Goal: Task Accomplishment & Management: Manage account settings

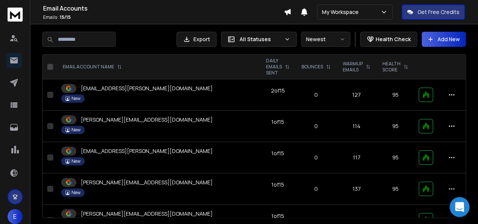
click at [459, 206] on icon "Open Intercom Messenger" at bounding box center [459, 207] width 9 height 10
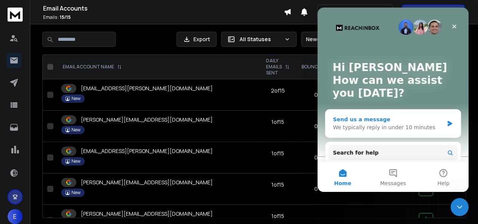
click at [405, 127] on div "We typically reply in under 10 minutes" at bounding box center [388, 128] width 111 height 8
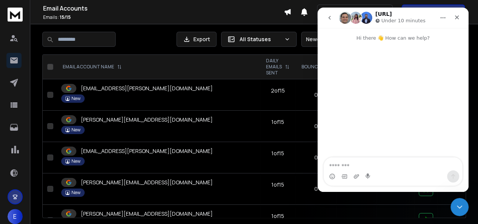
click at [328, 16] on icon "go back" at bounding box center [329, 18] width 6 height 6
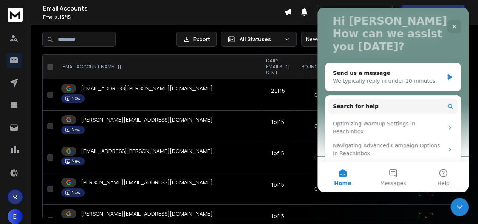
scroll to position [17, 0]
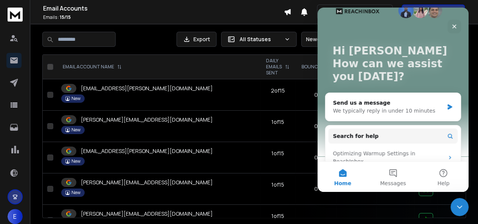
drag, startPoint x: 466, startPoint y: 77, endPoint x: 789, endPoint y: 93, distance: 323.5
click at [394, 179] on button "Messages" at bounding box center [393, 177] width 50 height 30
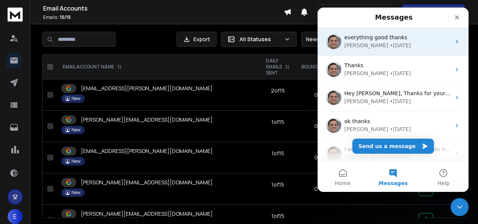
click at [402, 37] on div "everything good thanks" at bounding box center [397, 38] width 107 height 8
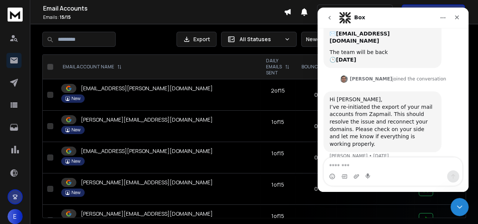
scroll to position [94, 0]
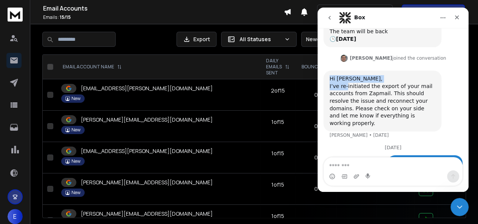
drag, startPoint x: 329, startPoint y: 65, endPoint x: 345, endPoint y: 73, distance: 17.7
click at [345, 75] on div "Hi Eric, I’ve re-initiated the export of your mail accounts from Zapmail. This …" at bounding box center [382, 101] width 106 height 52
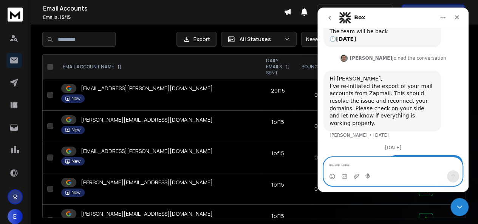
click at [382, 167] on textarea "Message…" at bounding box center [393, 164] width 138 height 13
type textarea "**********"
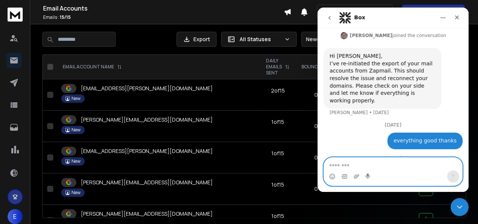
scroll to position [126, 0]
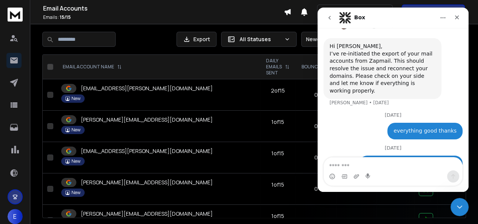
click at [298, 135] on td "0" at bounding box center [315, 126] width 41 height 31
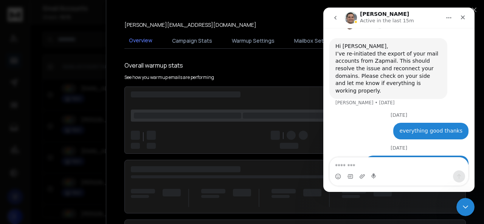
click at [77, 68] on div at bounding box center [242, 112] width 484 height 224
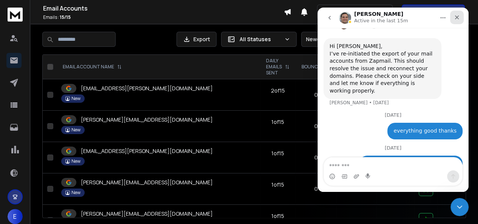
click at [456, 14] on icon "Close" at bounding box center [457, 17] width 6 height 6
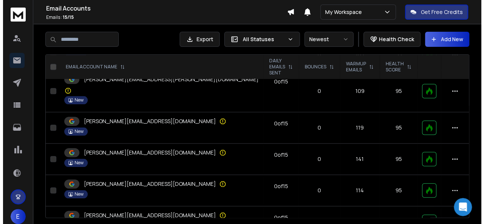
scroll to position [335, 0]
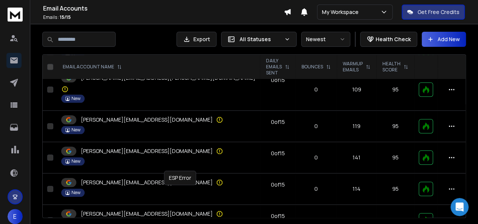
click at [216, 210] on icon at bounding box center [220, 214] width 8 height 8
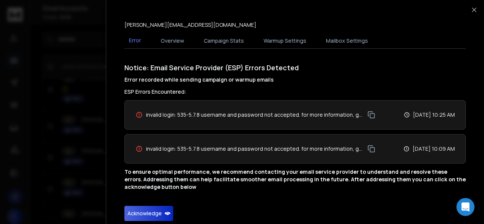
drag, startPoint x: 481, startPoint y: 80, endPoint x: 478, endPoint y: 151, distance: 71.5
click at [478, 151] on div "Multi Select Table Sheet raines.e@mydiversecareer.com Error Overview Campaign S…" at bounding box center [295, 112] width 378 height 224
click at [157, 208] on button "Acknowledge" at bounding box center [148, 213] width 49 height 15
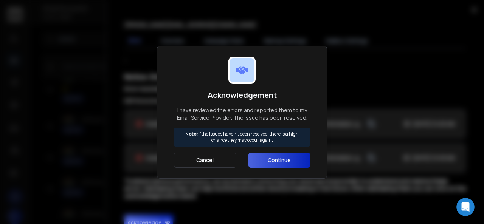
click at [278, 157] on button "Continue" at bounding box center [279, 160] width 62 height 15
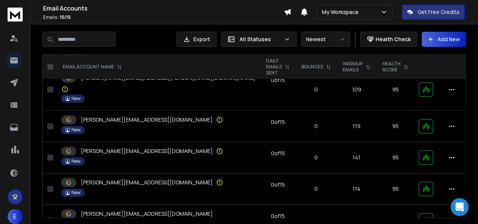
click at [176, 178] on div "[PERSON_NAME][EMAIL_ADDRESS][DOMAIN_NAME]" at bounding box center [158, 182] width 194 height 9
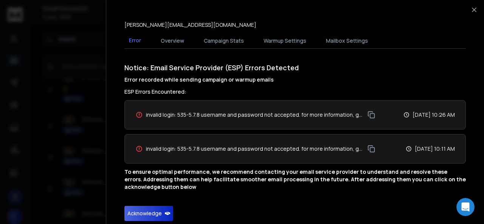
click at [158, 209] on button "Acknowledge" at bounding box center [148, 213] width 49 height 15
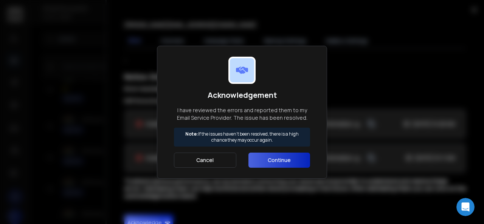
click at [282, 160] on button "Continue" at bounding box center [279, 160] width 62 height 15
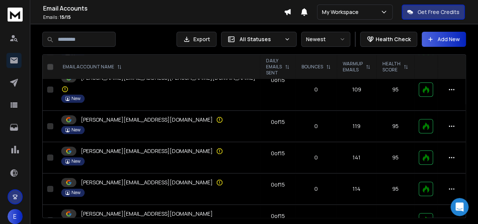
click at [271, 181] on div "0 of 15" at bounding box center [278, 185] width 14 height 8
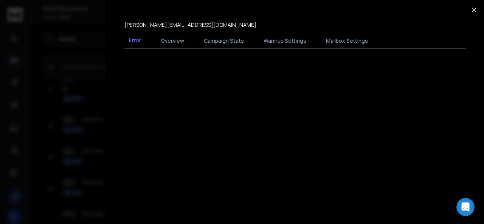
click at [472, 9] on icon "button" at bounding box center [474, 10] width 4 height 4
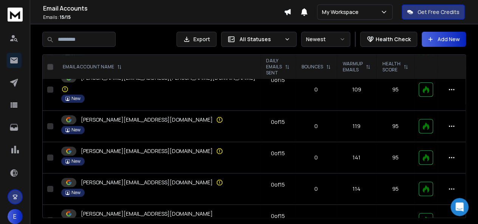
click at [162, 179] on p "[PERSON_NAME][EMAIL_ADDRESS][DOMAIN_NAME]" at bounding box center [147, 183] width 132 height 8
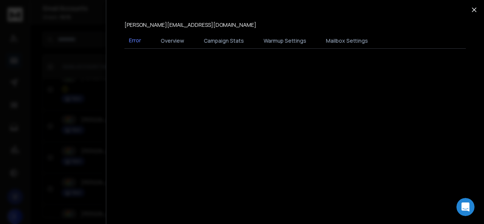
click at [470, 11] on icon "button" at bounding box center [474, 10] width 8 height 8
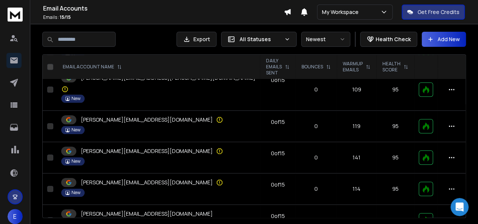
click at [144, 157] on div "New" at bounding box center [158, 161] width 194 height 8
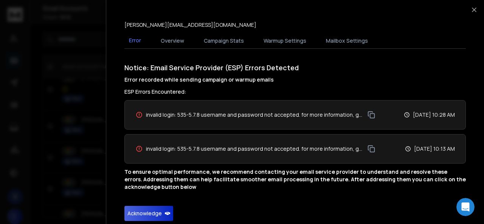
click at [141, 213] on button "Acknowledge" at bounding box center [148, 213] width 49 height 15
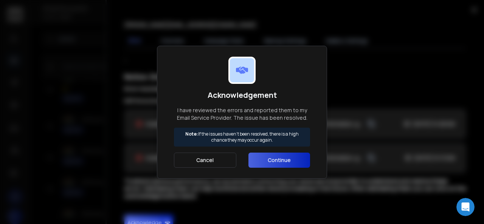
click at [288, 160] on button "Continue" at bounding box center [279, 160] width 62 height 15
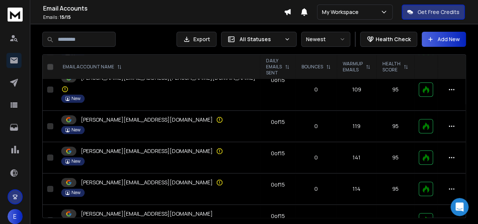
click at [175, 126] on div "New" at bounding box center [158, 130] width 194 height 8
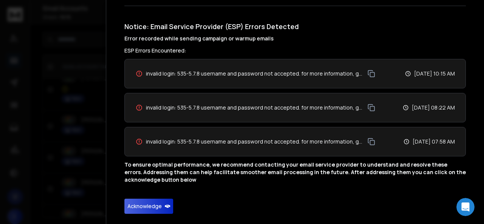
scroll to position [247, 0]
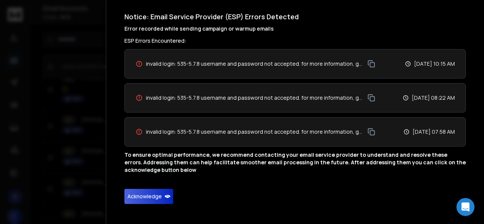
drag, startPoint x: 483, startPoint y: 80, endPoint x: 9, endPoint y: 2, distance: 480.7
click at [161, 196] on button "Acknowledge" at bounding box center [148, 196] width 49 height 15
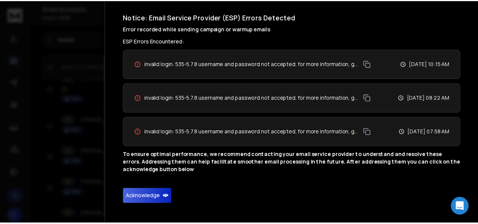
scroll to position [256, 0]
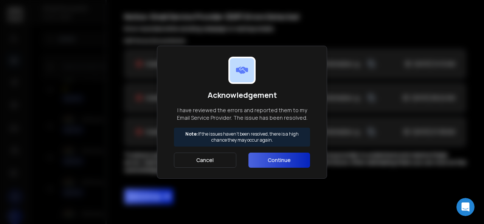
click at [294, 161] on button "Continue" at bounding box center [279, 160] width 62 height 15
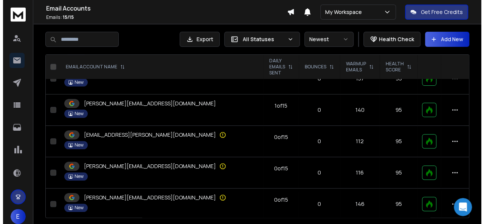
scroll to position [108, 0]
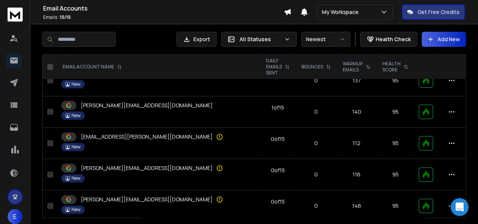
click at [260, 146] on td "0 of 15" at bounding box center [278, 138] width 36 height 20
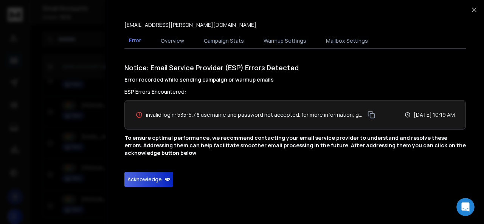
click at [145, 177] on button "Acknowledge" at bounding box center [148, 179] width 49 height 15
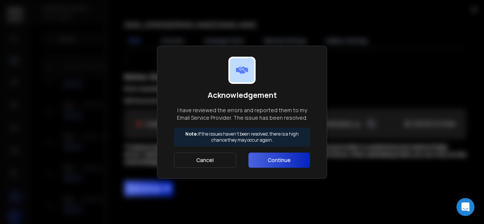
click at [275, 162] on button "Continue" at bounding box center [279, 160] width 62 height 15
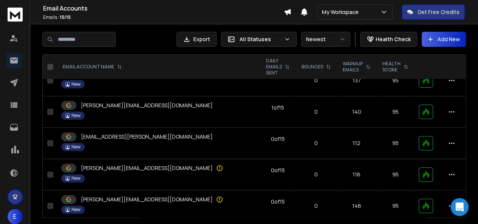
click at [260, 175] on td "0 of 15" at bounding box center [278, 169] width 36 height 20
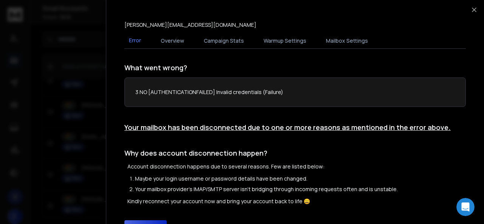
click at [139, 222] on button "Reconnect" at bounding box center [145, 227] width 42 height 15
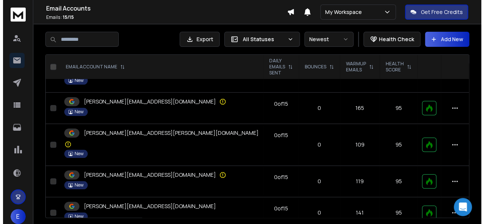
scroll to position [273, 0]
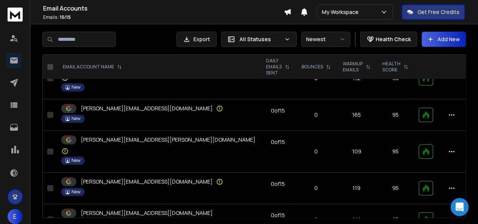
click at [197, 114] on div "New" at bounding box center [158, 118] width 194 height 8
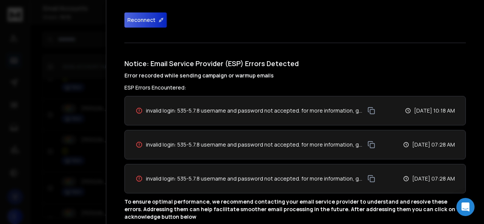
scroll to position [255, 0]
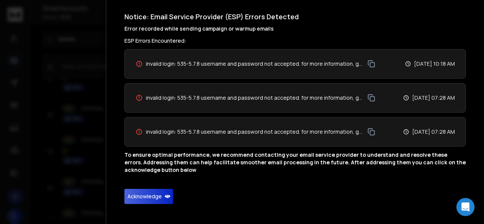
click at [161, 192] on button "Acknowledge" at bounding box center [148, 196] width 49 height 15
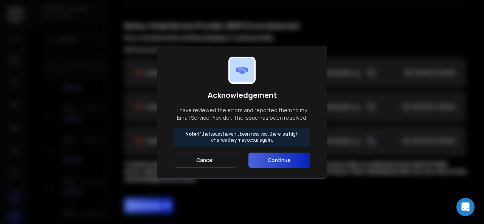
scroll to position [264, 0]
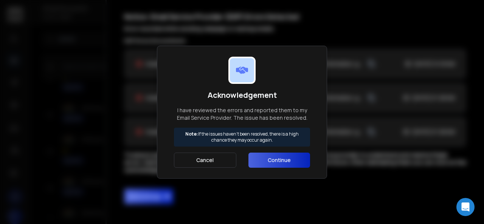
click at [304, 158] on button "Continue" at bounding box center [279, 160] width 62 height 15
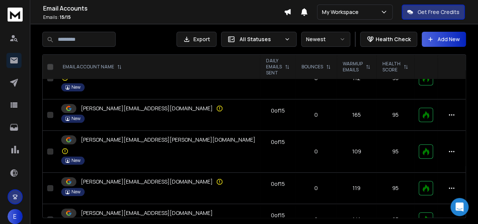
click at [170, 135] on div "[PERSON_NAME][EMAIL_ADDRESS][PERSON_NAME][DOMAIN_NAME]" at bounding box center [158, 145] width 194 height 20
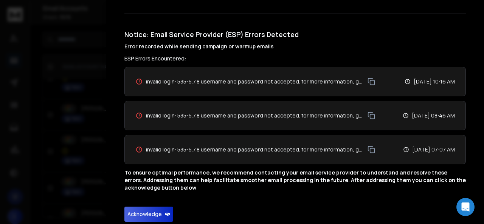
scroll to position [255, 0]
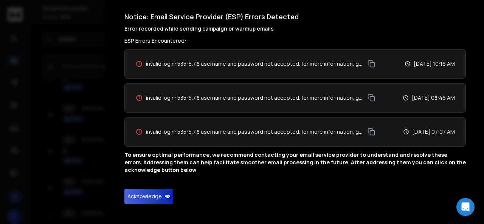
click at [169, 194] on icon at bounding box center [167, 196] width 5 height 5
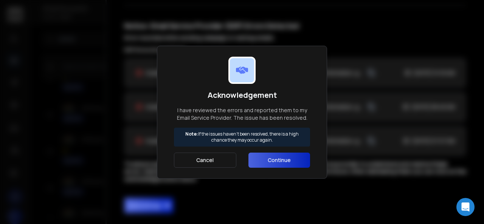
scroll to position [264, 0]
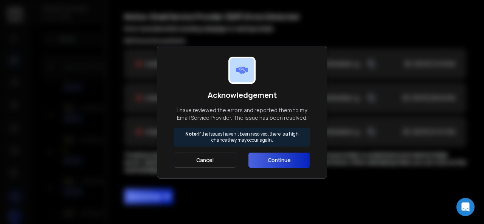
click at [308, 159] on button "Continue" at bounding box center [279, 160] width 62 height 15
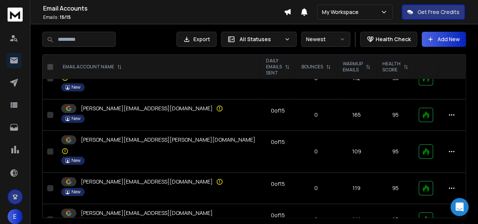
click at [199, 104] on div "[PERSON_NAME][EMAIL_ADDRESS][DOMAIN_NAME]" at bounding box center [158, 108] width 194 height 9
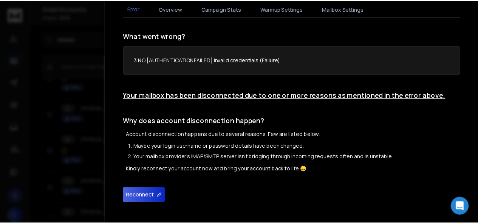
scroll to position [0, 0]
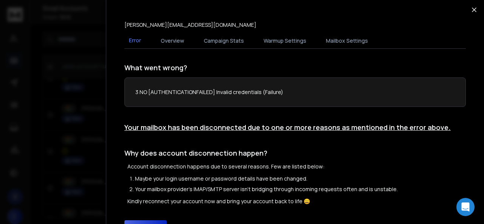
click at [472, 7] on icon "button" at bounding box center [474, 10] width 8 height 8
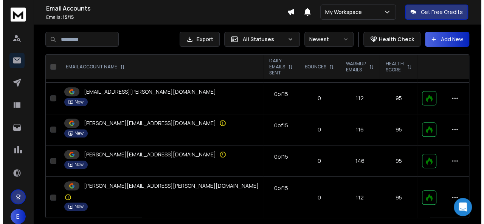
scroll to position [147, 0]
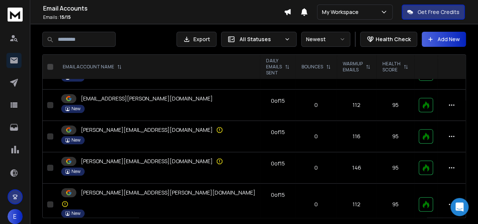
click at [302, 151] on td "0" at bounding box center [315, 136] width 41 height 31
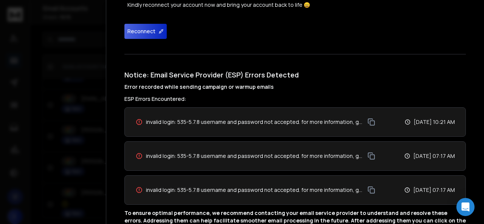
scroll to position [255, 0]
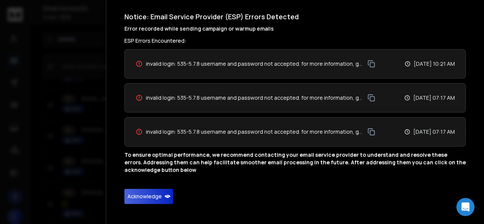
drag, startPoint x: 165, startPoint y: 204, endPoint x: 162, endPoint y: 199, distance: 6.2
click at [162, 199] on button "Acknowledge" at bounding box center [148, 196] width 49 height 15
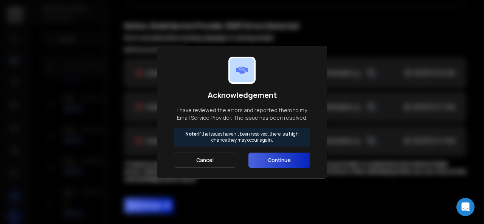
scroll to position [264, 0]
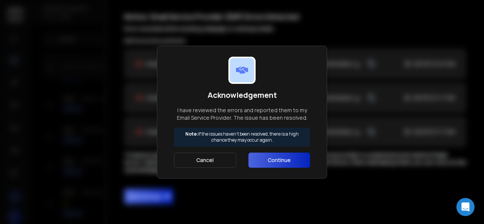
click at [282, 164] on button "Continue" at bounding box center [279, 160] width 62 height 15
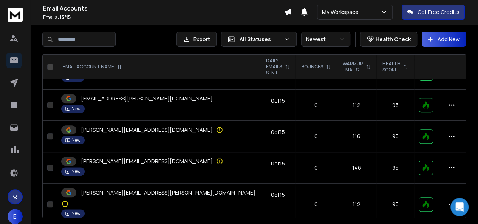
click at [260, 192] on td "0 of 15" at bounding box center [278, 194] width 36 height 20
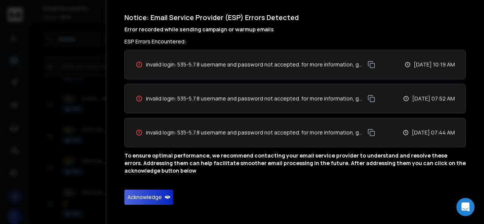
scroll to position [252, 0]
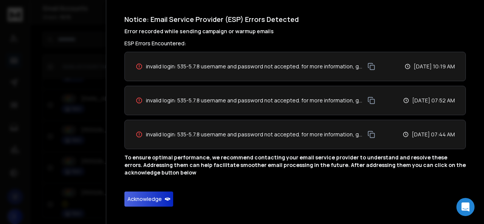
click at [146, 199] on button "Acknowledge" at bounding box center [148, 199] width 49 height 15
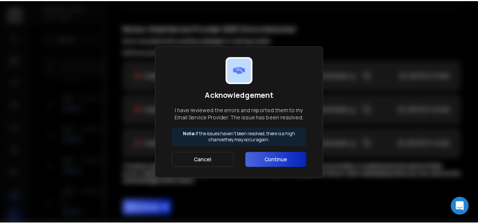
scroll to position [261, 0]
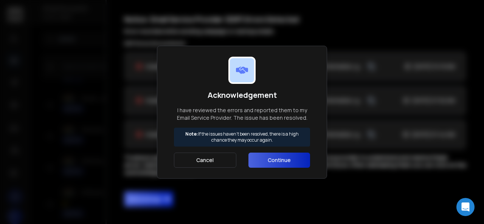
click at [283, 154] on button "Continue" at bounding box center [279, 160] width 62 height 15
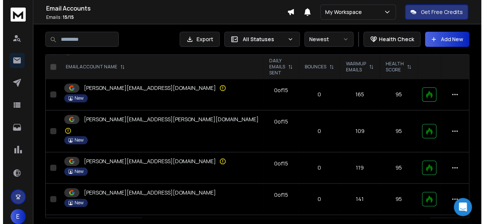
scroll to position [301, 0]
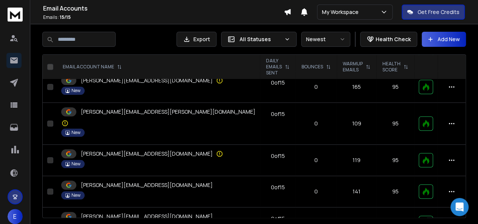
click at [351, 145] on td "119" at bounding box center [357, 160] width 40 height 31
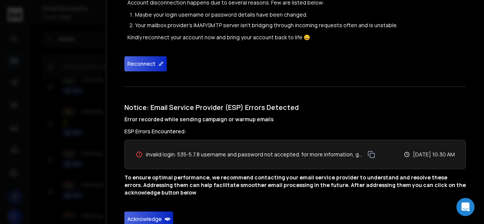
scroll to position [179, 0]
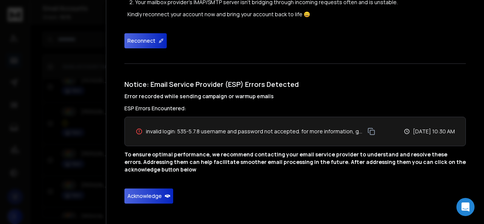
click at [151, 198] on button "Acknowledge" at bounding box center [148, 196] width 49 height 15
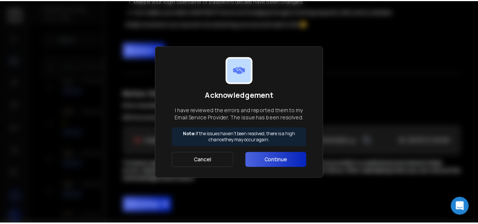
scroll to position [189, 0]
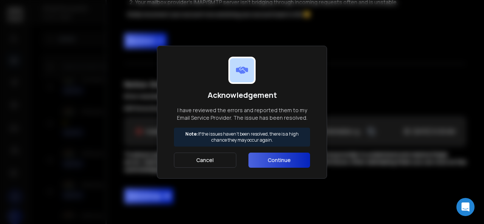
click at [307, 164] on button "Continue" at bounding box center [279, 160] width 62 height 15
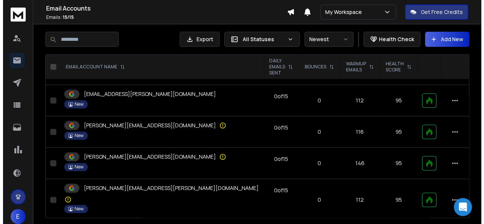
scroll to position [149, 0]
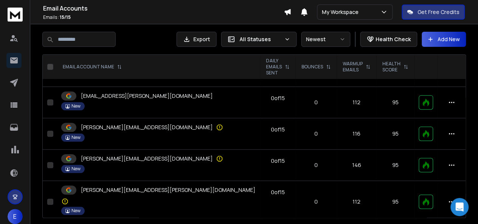
click at [302, 144] on td "0" at bounding box center [315, 133] width 41 height 31
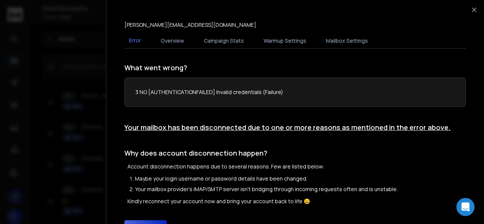
scroll to position [32, 0]
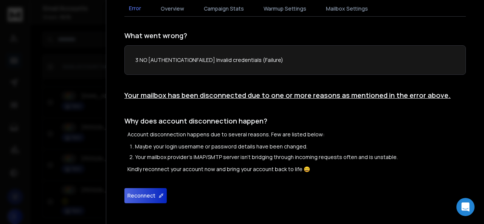
click at [113, 144] on div "Multi Select Table Sheet e.raines@thediversecareer.com Error Overview Campaign …" at bounding box center [295, 112] width 378 height 224
click at [77, 147] on div at bounding box center [242, 112] width 484 height 224
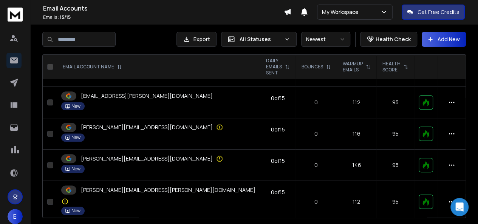
click at [131, 168] on div "New" at bounding box center [158, 169] width 194 height 8
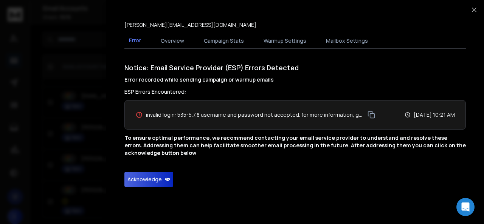
click at [150, 172] on button "Acknowledge" at bounding box center [148, 179] width 49 height 15
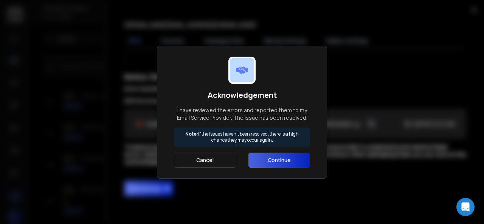
click at [145, 188] on div "Acknowledgement I have reviewed the errors and reported them to my Email Servic…" at bounding box center [242, 112] width 484 height 224
drag, startPoint x: 312, startPoint y: 156, endPoint x: 288, endPoint y: 161, distance: 25.0
click at [288, 161] on div "Acknowledgement I have reviewed the errors and reported them to my Email Servic…" at bounding box center [242, 112] width 148 height 111
click at [288, 161] on button "Continue" at bounding box center [279, 160] width 62 height 15
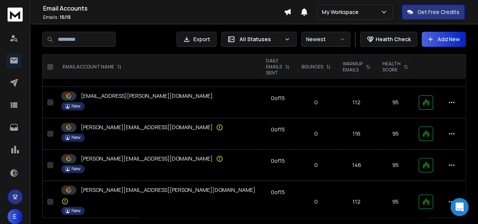
click at [203, 189] on td "raines.eric@thediversecareer.com New" at bounding box center [158, 202] width 203 height 42
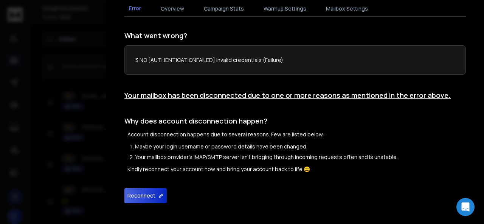
click at [91, 155] on div at bounding box center [242, 112] width 484 height 224
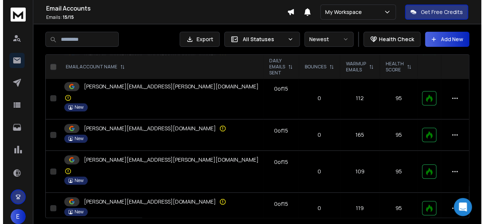
scroll to position [255, 0]
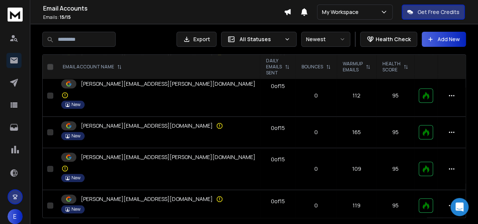
click at [295, 125] on td "0" at bounding box center [315, 132] width 41 height 31
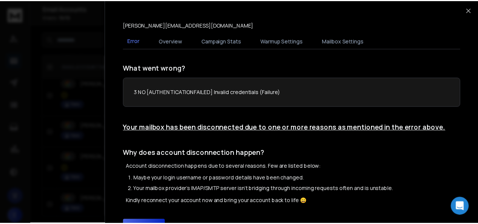
scroll to position [32, 0]
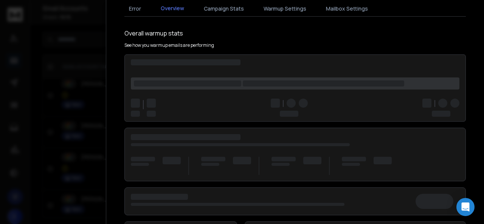
click at [99, 108] on div at bounding box center [242, 112] width 484 height 224
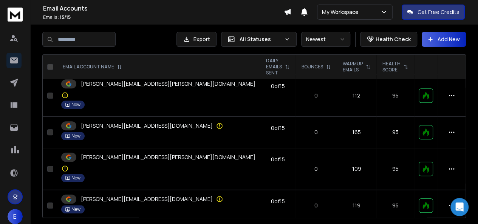
click at [178, 195] on div "[PERSON_NAME][EMAIL_ADDRESS][DOMAIN_NAME]" at bounding box center [158, 199] width 194 height 9
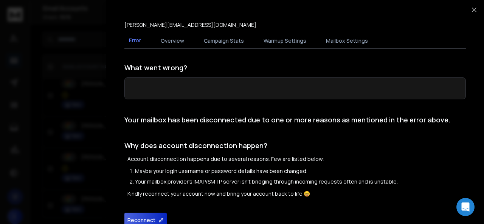
click at [472, 14] on div "eric@thediversecareer.com Error Overview Campaign Stats Warmup Settings Mailbox…" at bounding box center [294, 124] width 359 height 231
click at [472, 8] on icon "button" at bounding box center [474, 10] width 8 height 8
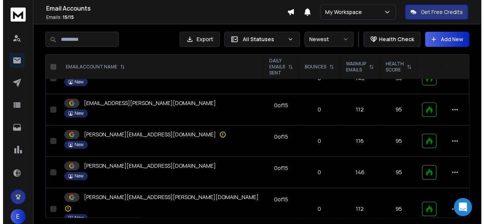
scroll to position [143, 0]
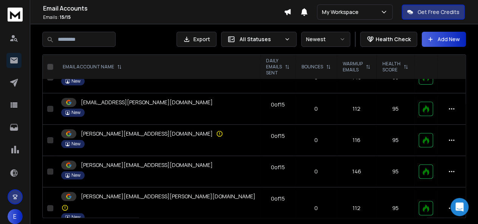
click at [351, 142] on td "116" at bounding box center [357, 140] width 40 height 31
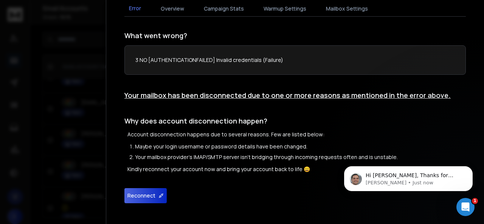
scroll to position [0, 0]
click at [464, 210] on icon "Open Intercom Messenger" at bounding box center [464, 206] width 12 height 12
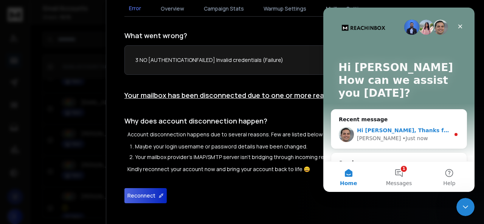
click at [456, 125] on div "Hi Eric, Thanks for letting me know. I’m looking into this issue for you—please…" at bounding box center [398, 135] width 135 height 28
click at [456, 125] on main "Hi Eric 👋 How can we assist you today? Recent message Hi Eric, Thanks for letti…" at bounding box center [398, 100] width 151 height 184
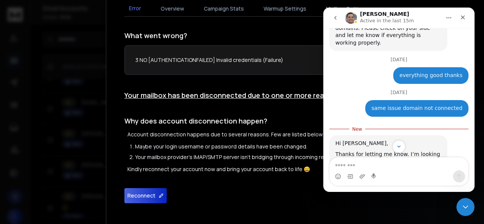
scroll to position [195, 0]
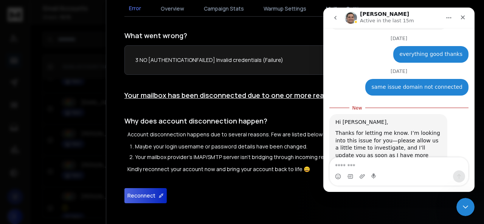
click at [70, 133] on div at bounding box center [242, 112] width 484 height 224
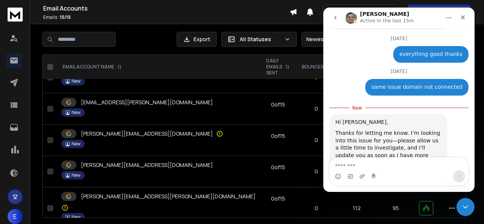
scroll to position [0, 0]
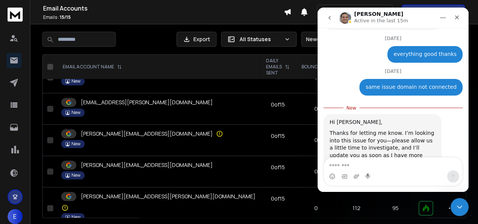
click at [260, 197] on td "0 of 15" at bounding box center [278, 197] width 36 height 20
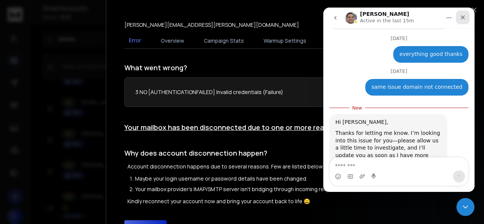
click at [461, 16] on icon "Close" at bounding box center [463, 17] width 4 height 4
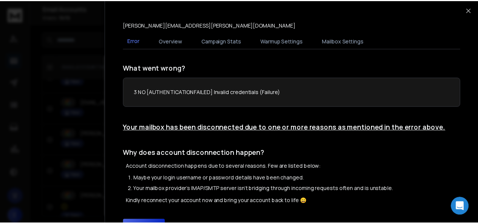
scroll to position [32, 0]
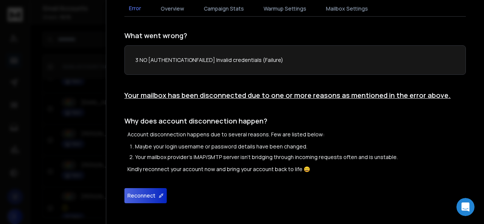
click at [93, 83] on div at bounding box center [242, 112] width 484 height 224
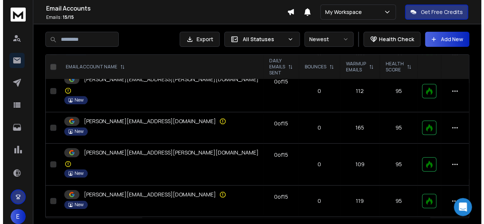
scroll to position [268, 0]
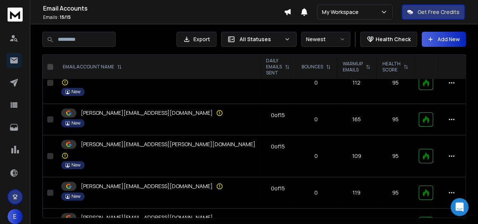
click at [295, 119] on td "0" at bounding box center [315, 119] width 41 height 31
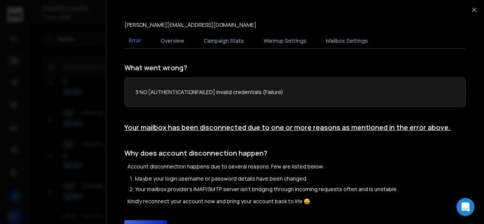
scroll to position [32, 0]
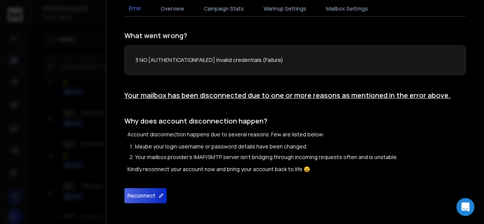
click at [97, 130] on div at bounding box center [242, 112] width 484 height 224
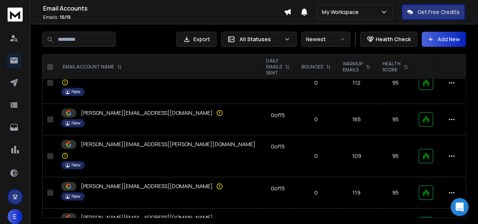
click at [163, 147] on td "raines.eric@diverscareer.com New" at bounding box center [158, 156] width 203 height 42
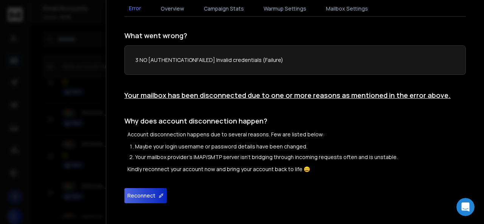
click at [91, 151] on div at bounding box center [242, 112] width 484 height 224
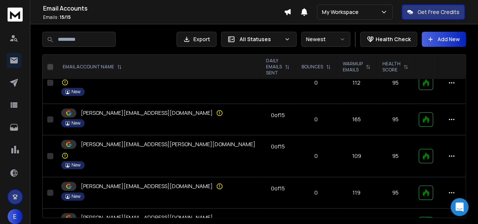
click at [119, 180] on td "eric@thediversecareer.com New" at bounding box center [158, 192] width 203 height 31
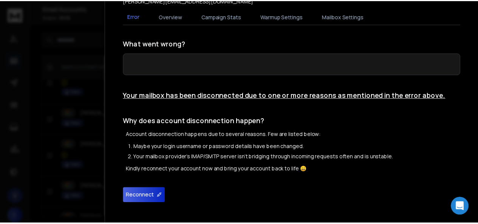
scroll to position [0, 0]
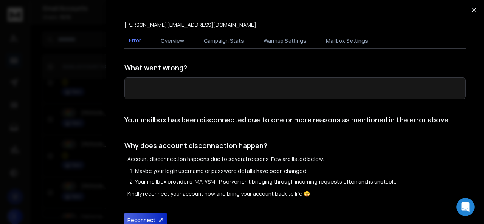
click at [472, 13] on icon "button" at bounding box center [474, 10] width 8 height 8
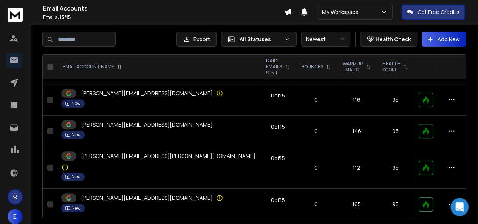
scroll to position [184, 0]
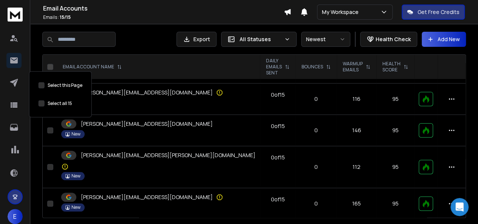
click at [48, 67] on button "Select this Page" at bounding box center [50, 67] width 6 height 6
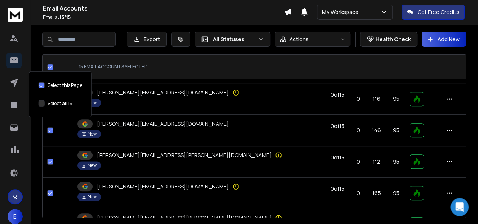
scroll to position [181, 0]
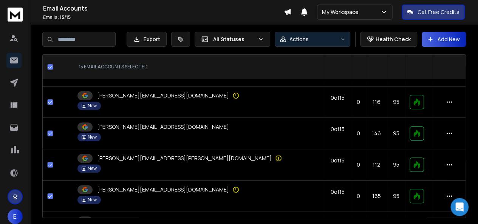
click at [341, 41] on button "Actions" at bounding box center [313, 39] width 76 height 15
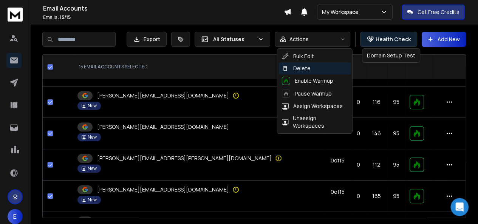
click at [385, 46] on button "Health Check" at bounding box center [388, 39] width 57 height 15
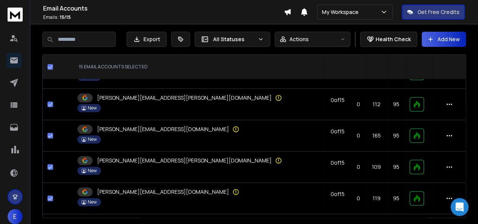
scroll to position [237, 0]
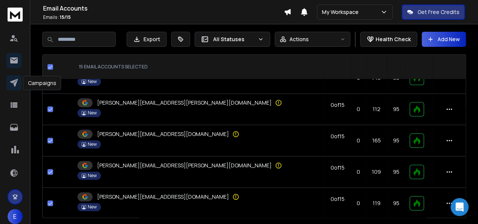
click at [15, 85] on icon at bounding box center [14, 83] width 8 height 8
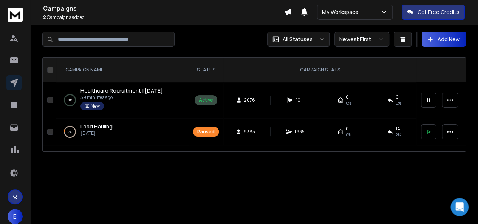
click at [148, 110] on div "Healthcare Recruitment | 11th Sep 2025 39 minutes ago New" at bounding box center [121, 100] width 82 height 26
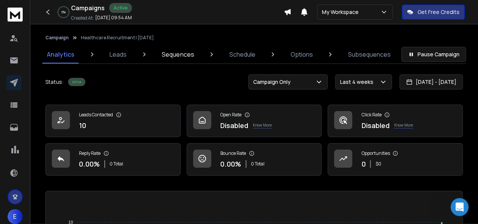
click at [187, 53] on p "Sequences" at bounding box center [178, 54] width 32 height 9
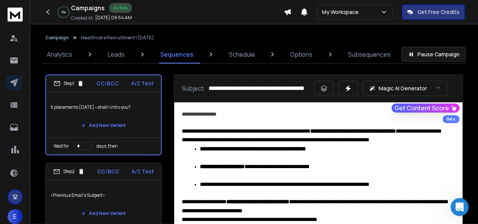
click at [418, 108] on button "Get Content Score" at bounding box center [425, 108] width 68 height 9
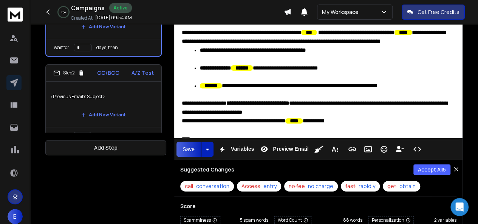
scroll to position [98, 0]
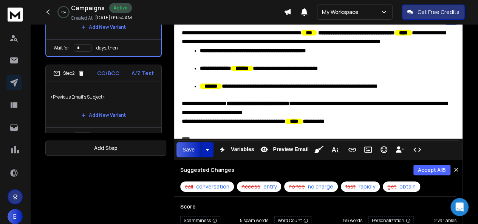
click at [389, 186] on span "get" at bounding box center [391, 187] width 9 height 8
click at [344, 124] on div "**********" at bounding box center [316, 121] width 268 height 9
click at [213, 185] on span "conversation" at bounding box center [212, 187] width 33 height 8
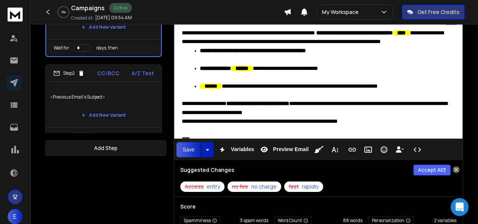
click at [455, 171] on icon at bounding box center [456, 169] width 7 height 7
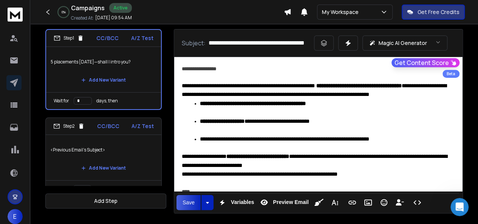
scroll to position [45, 0]
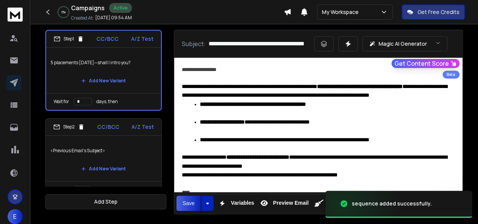
click at [134, 148] on p "<Previous Email's Subject>" at bounding box center [103, 150] width 107 height 21
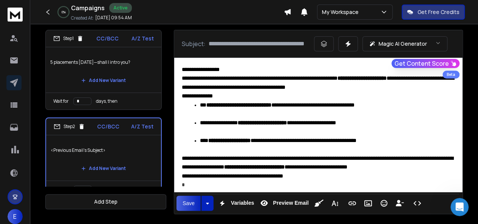
click at [420, 61] on button "Get Content Score" at bounding box center [425, 63] width 68 height 9
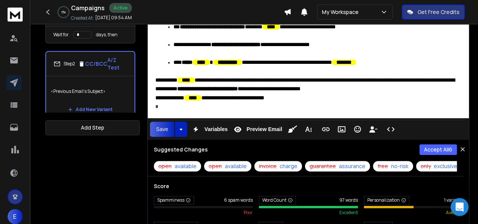
scroll to position [119, 0]
click at [397, 169] on span "no-risk" at bounding box center [399, 166] width 17 height 8
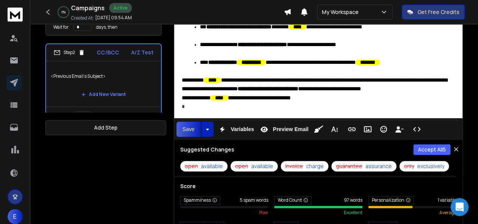
click at [222, 62] on span "***** ******* *********" at bounding box center [236, 62] width 57 height 5
click at [207, 165] on span "available" at bounding box center [212, 166] width 22 height 8
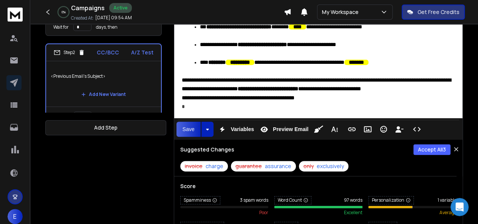
click at [186, 107] on div "*" at bounding box center [316, 106] width 268 height 8
click at [368, 63] on span "*******" at bounding box center [356, 62] width 24 height 5
click at [349, 45] on div "**********" at bounding box center [327, 49] width 255 height 18
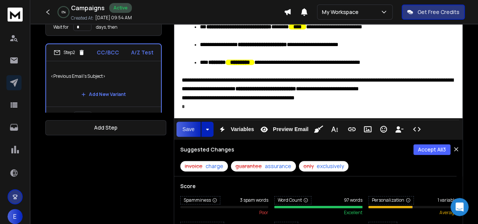
click at [404, 26] on div "**********" at bounding box center [327, 32] width 255 height 18
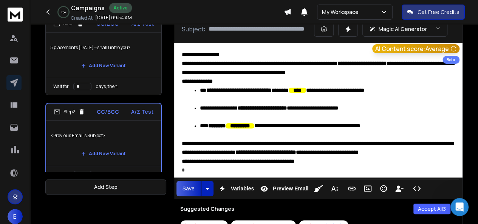
scroll to position [60, 0]
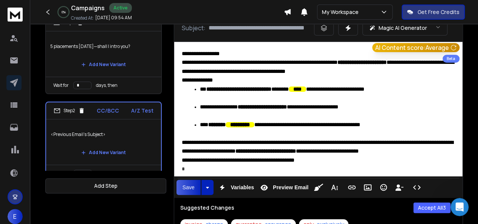
click at [441, 45] on button "AI Content score: Average" at bounding box center [415, 47] width 87 height 9
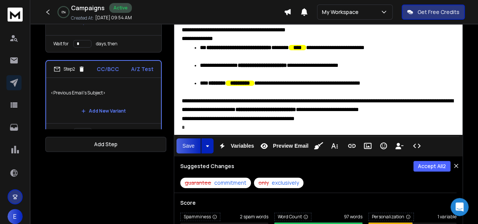
scroll to position [102, 0]
click at [241, 84] on span "*********" at bounding box center [240, 82] width 29 height 5
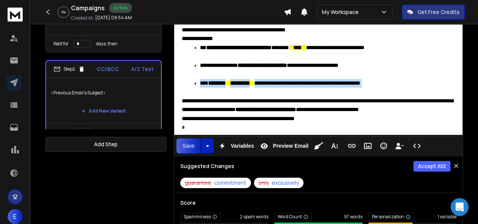
click at [241, 84] on span "*********" at bounding box center [240, 82] width 29 height 5
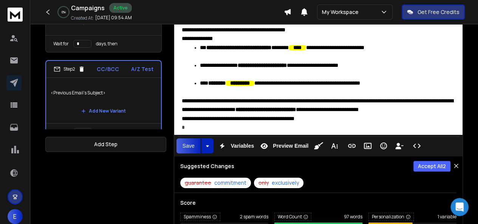
click at [163, 66] on div "Step 1 CC/BCC A/Z Test 5 placements in 30 days—shall I intro you? Add New Varia…" at bounding box center [105, 50] width 121 height 157
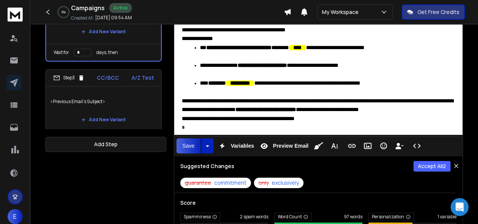
scroll to position [81, 0]
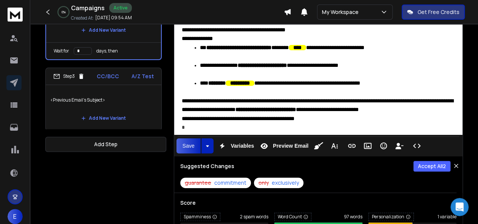
click at [135, 94] on p "<Previous Email's Subject>" at bounding box center [103, 100] width 107 height 21
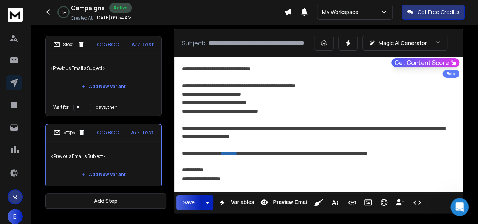
scroll to position [45, 0]
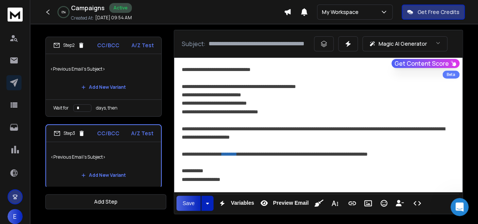
click at [421, 62] on button "Get Content Score" at bounding box center [425, 63] width 68 height 9
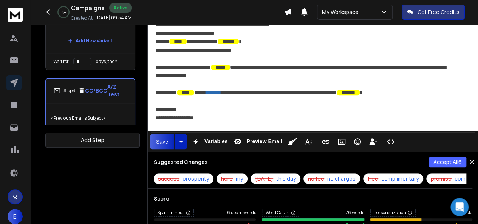
scroll to position [0, 0]
click at [230, 179] on span "here" at bounding box center [227, 179] width 12 height 8
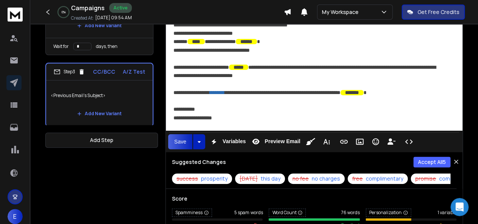
click at [213, 90] on div "**********" at bounding box center [307, 92] width 268 height 8
click at [217, 179] on span "prosperity" at bounding box center [214, 179] width 26 height 8
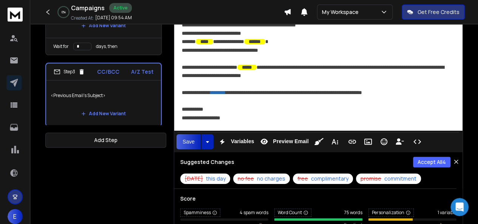
click at [247, 180] on span "no fee" at bounding box center [246, 179] width 16 height 8
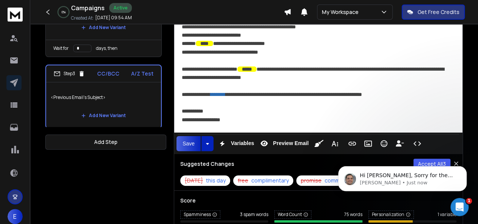
scroll to position [104, 0]
click at [438, 181] on p "Raj • Just now" at bounding box center [408, 182] width 97 height 7
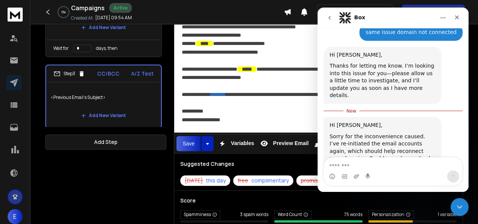
scroll to position [252, 0]
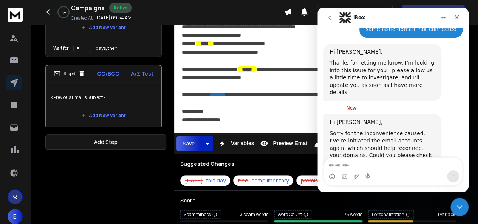
click at [431, 170] on textarea "Message…" at bounding box center [393, 164] width 138 height 13
click at [302, 102] on div at bounding box center [318, 103] width 273 height 8
click at [452, 16] on div "Close" at bounding box center [457, 18] width 14 height 14
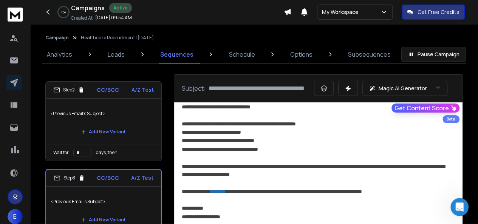
scroll to position [0, 0]
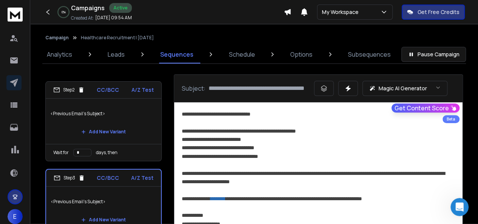
click at [132, 121] on p "<Previous Email's Subject>" at bounding box center [103, 113] width 107 height 21
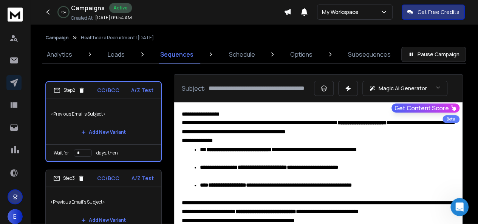
scroll to position [45, 0]
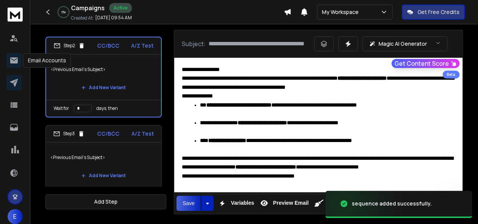
click at [16, 57] on icon at bounding box center [14, 60] width 8 height 6
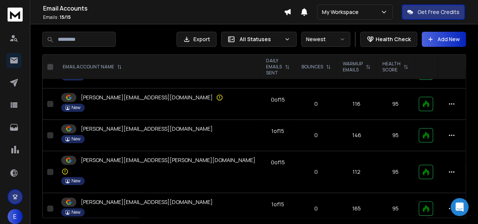
scroll to position [176, 0]
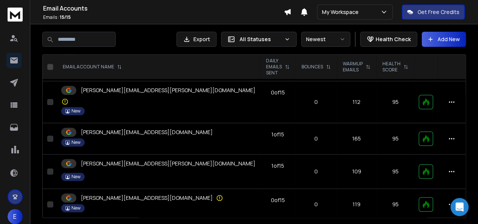
scroll to position [251, 0]
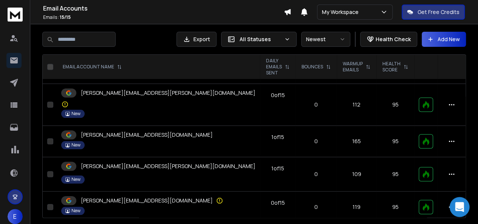
scroll to position [244, 0]
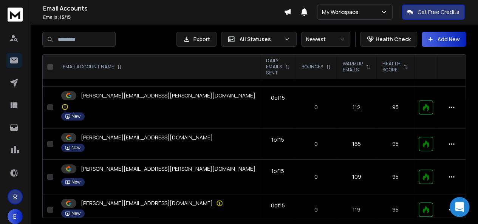
click at [463, 208] on icon "Open Intercom Messenger" at bounding box center [460, 207] width 10 height 10
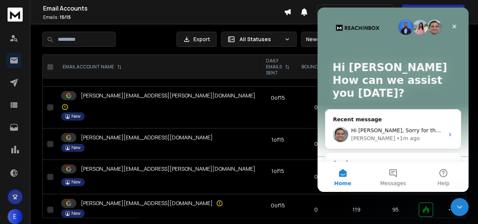
scroll to position [0, 0]
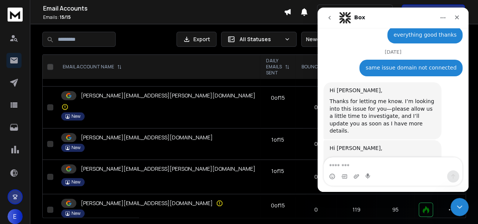
scroll to position [240, 0]
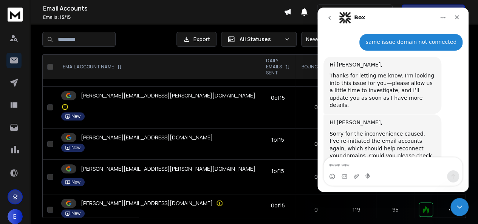
click at [387, 172] on div "Intercom messenger" at bounding box center [393, 176] width 138 height 12
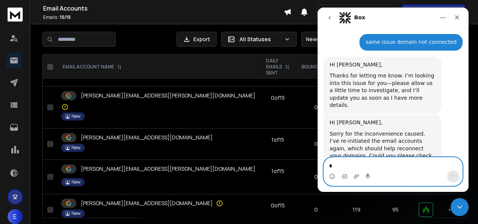
click at [386, 164] on textarea "*" at bounding box center [393, 164] width 138 height 13
type textarea "**********"
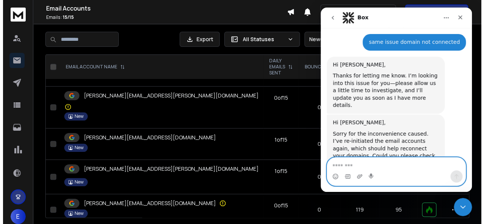
scroll to position [263, 0]
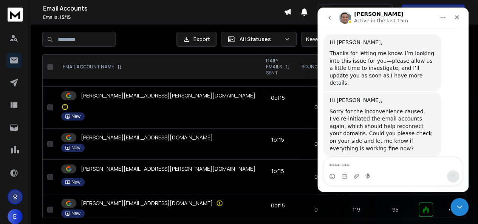
drag, startPoint x: 172, startPoint y: 95, endPoint x: 152, endPoint y: 104, distance: 22.5
click at [152, 112] on div "New" at bounding box center [158, 116] width 194 height 8
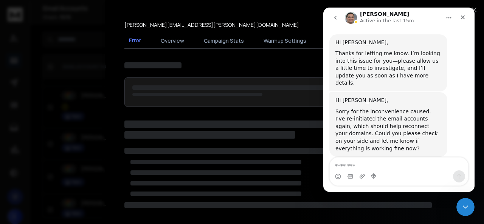
drag, startPoint x: 221, startPoint y: 25, endPoint x: 169, endPoint y: 24, distance: 52.2
click at [161, 21] on div "[PERSON_NAME][EMAIL_ADDRESS][PERSON_NAME][DOMAIN_NAME]" at bounding box center [294, 25] width 341 height 8
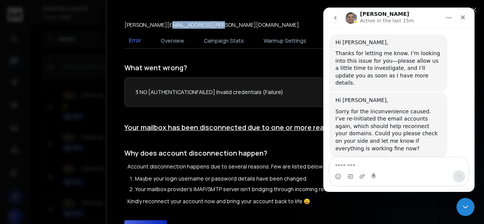
click at [169, 25] on p "[PERSON_NAME][EMAIL_ADDRESS][PERSON_NAME][DOMAIN_NAME]" at bounding box center [211, 25] width 175 height 8
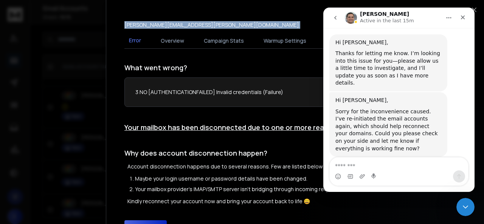
click at [169, 25] on p "[PERSON_NAME][EMAIL_ADDRESS][PERSON_NAME][DOMAIN_NAME]" at bounding box center [211, 25] width 175 height 8
copy p "[PERSON_NAME][EMAIL_ADDRESS][PERSON_NAME][DOMAIN_NAME]"
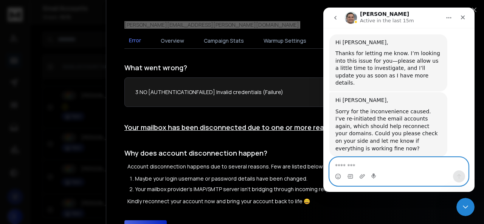
click at [342, 166] on textarea "Message…" at bounding box center [398, 164] width 139 height 13
type textarea "**********"
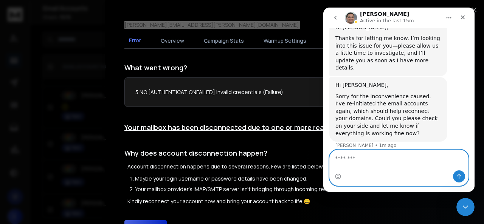
scroll to position [280, 0]
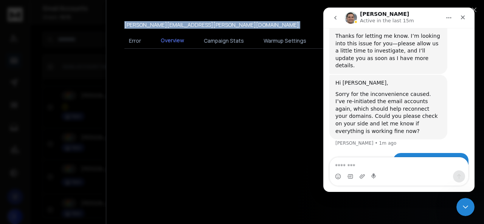
click at [88, 105] on div at bounding box center [242, 112] width 484 height 224
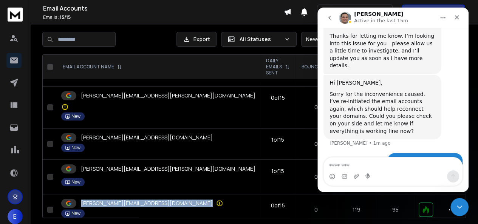
drag, startPoint x: 175, startPoint y: 188, endPoint x: 98, endPoint y: 186, distance: 77.5
click at [98, 199] on div "[PERSON_NAME][EMAIL_ADDRESS][DOMAIN_NAME]" at bounding box center [158, 203] width 194 height 9
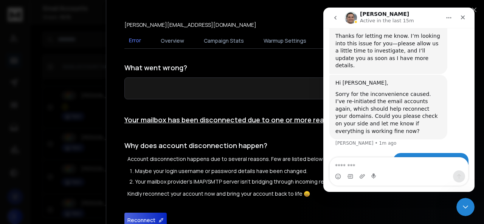
drag, startPoint x: 98, startPoint y: 186, endPoint x: 249, endPoint y: 8, distance: 233.7
click at [249, 8] on div "Multi Select Table Sheet [PERSON_NAME][EMAIL_ADDRESS][DOMAIN_NAME] Error Overvi…" at bounding box center [295, 112] width 378 height 224
click at [189, 22] on p "[PERSON_NAME][EMAIL_ADDRESS][DOMAIN_NAME]" at bounding box center [190, 25] width 132 height 8
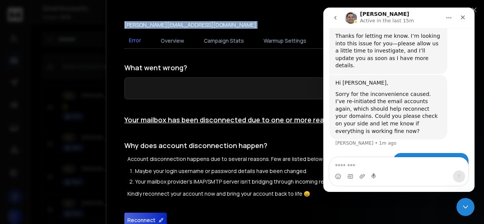
click at [189, 22] on p "[PERSON_NAME][EMAIL_ADDRESS][DOMAIN_NAME]" at bounding box center [190, 25] width 132 height 8
copy p "[PERSON_NAME][EMAIL_ADDRESS][DOMAIN_NAME]"
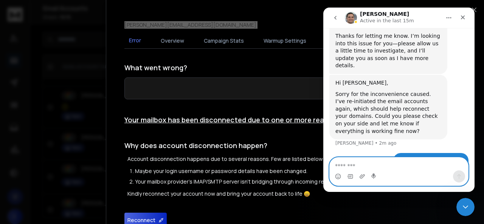
click at [340, 165] on textarea "Message…" at bounding box center [398, 164] width 139 height 13
paste textarea "**********"
type textarea "**********"
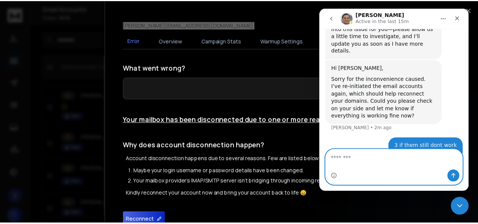
scroll to position [297, 0]
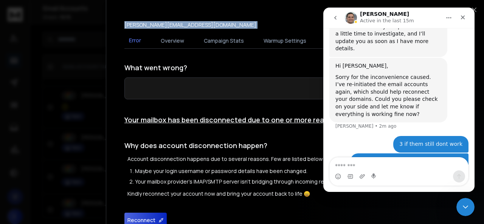
click at [85, 153] on div at bounding box center [242, 112] width 484 height 224
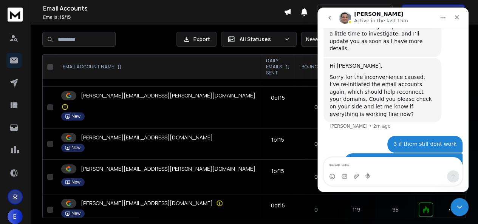
scroll to position [2, 0]
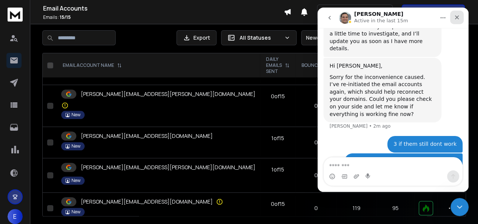
click at [460, 15] on div "Close" at bounding box center [457, 18] width 14 height 14
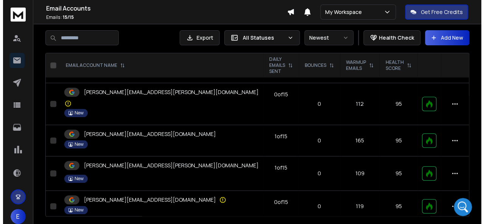
scroll to position [247, 0]
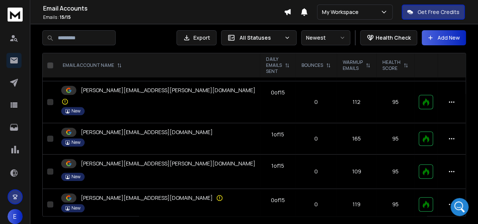
click at [175, 89] on p "[PERSON_NAME][EMAIL_ADDRESS][PERSON_NAME][DOMAIN_NAME]" at bounding box center [168, 91] width 175 height 8
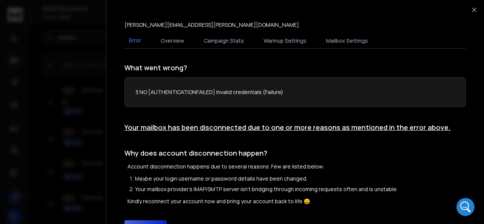
click at [173, 20] on div "[PERSON_NAME][EMAIL_ADDRESS][PERSON_NAME][DOMAIN_NAME] Error Overview Campaign …" at bounding box center [294, 128] width 359 height 238
click at [172, 25] on p "[PERSON_NAME][EMAIL_ADDRESS][PERSON_NAME][DOMAIN_NAME]" at bounding box center [211, 25] width 175 height 8
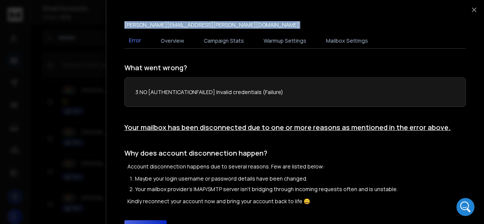
click at [172, 25] on p "[PERSON_NAME][EMAIL_ADDRESS][PERSON_NAME][DOMAIN_NAME]" at bounding box center [211, 25] width 175 height 8
copy p "[PERSON_NAME][EMAIL_ADDRESS][PERSON_NAME][DOMAIN_NAME]"
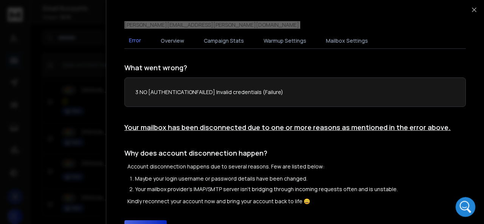
click at [461, 213] on div "Open Intercom Messenger" at bounding box center [464, 205] width 25 height 25
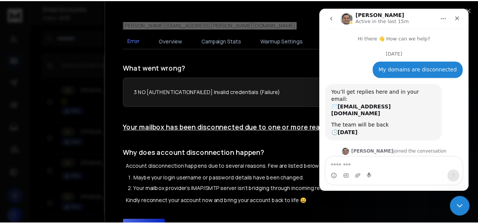
scroll to position [297, 0]
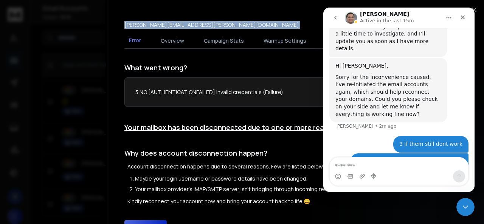
click at [97, 116] on div at bounding box center [242, 112] width 484 height 224
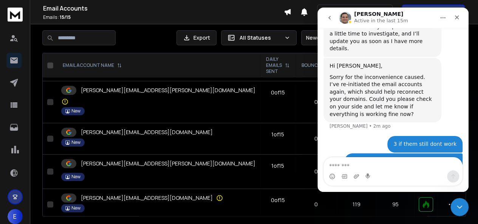
scroll to position [0, 0]
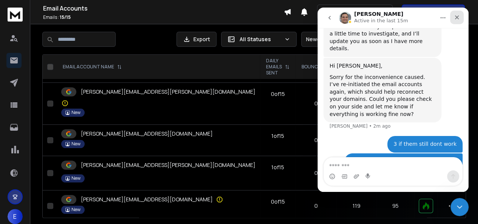
click at [457, 21] on div "Close" at bounding box center [457, 18] width 14 height 14
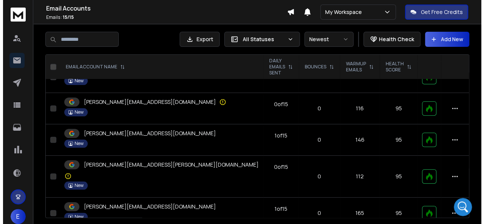
scroll to position [155, 0]
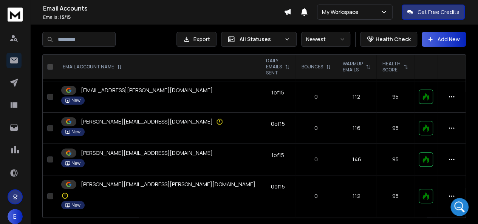
click at [100, 121] on p "[PERSON_NAME][EMAIL_ADDRESS][DOMAIN_NAME]" at bounding box center [147, 122] width 132 height 8
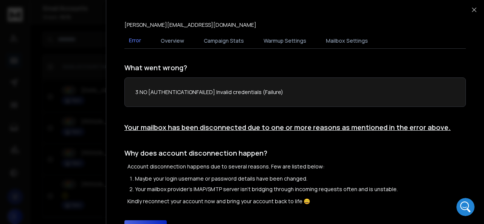
click at [161, 24] on p "[PERSON_NAME][EMAIL_ADDRESS][DOMAIN_NAME]" at bounding box center [190, 25] width 132 height 8
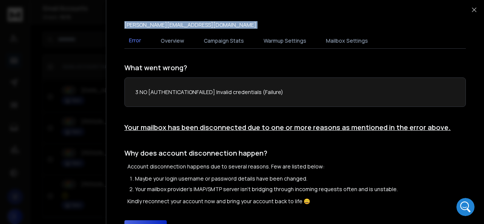
click at [161, 24] on p "[PERSON_NAME][EMAIL_ADDRESS][DOMAIN_NAME]" at bounding box center [190, 25] width 132 height 8
copy p "[PERSON_NAME][EMAIL_ADDRESS][DOMAIN_NAME]"
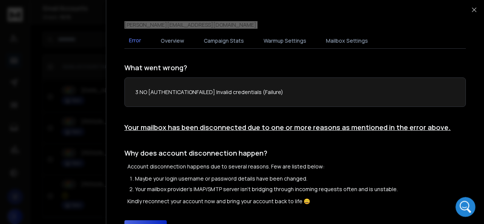
click at [455, 210] on html at bounding box center [464, 206] width 18 height 18
click at [462, 205] on icon "Open Intercom Messenger" at bounding box center [464, 206] width 12 height 12
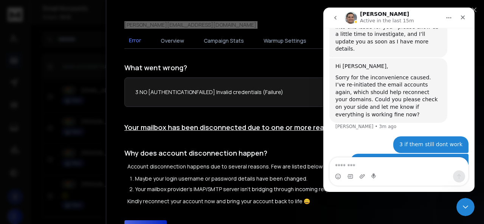
scroll to position [297, 0]
type textarea "**********"
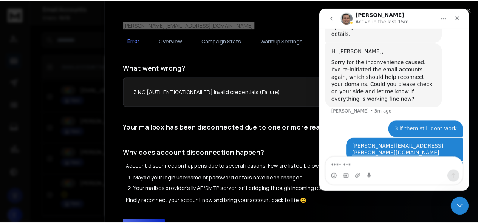
scroll to position [314, 0]
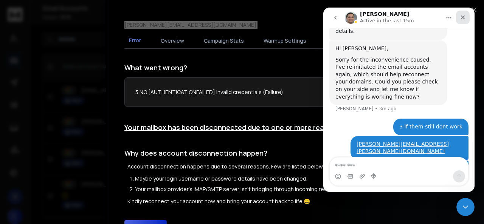
click at [463, 16] on icon "Close" at bounding box center [462, 17] width 6 height 6
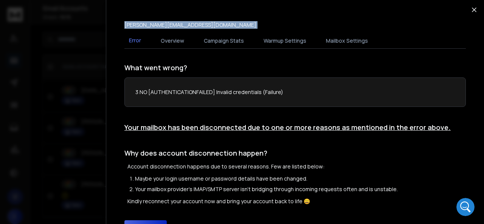
click at [472, 12] on icon "button" at bounding box center [474, 10] width 8 height 8
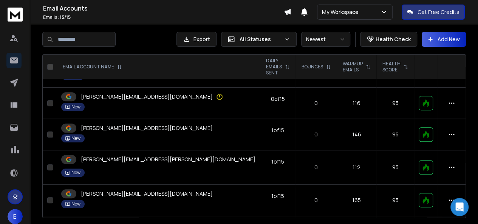
scroll to position [183, 0]
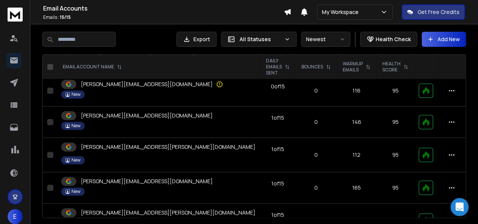
scroll to position [187, 0]
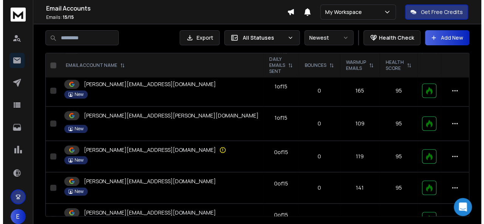
scroll to position [284, 0]
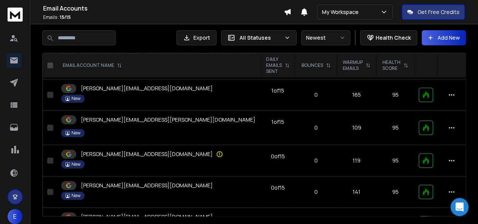
click at [190, 160] on div "New" at bounding box center [158, 164] width 194 height 8
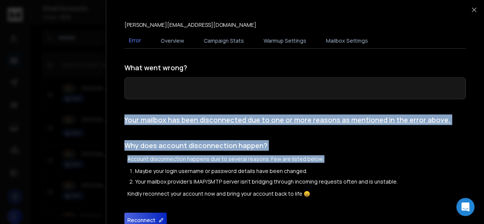
drag, startPoint x: 481, startPoint y: 77, endPoint x: 481, endPoint y: 164, distance: 86.9
click at [481, 164] on div "Multi Select Table Sheet eric@thediversecareer.com Error Overview Campaign Stat…" at bounding box center [295, 112] width 378 height 224
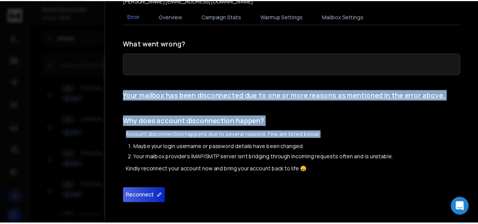
scroll to position [0, 0]
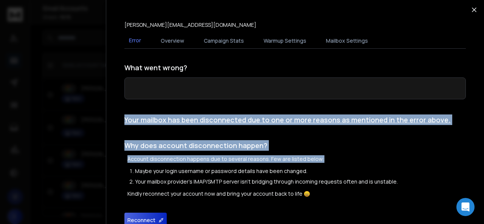
click at [470, 9] on icon "button" at bounding box center [474, 10] width 8 height 8
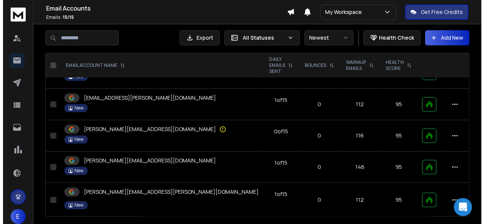
scroll to position [137, 0]
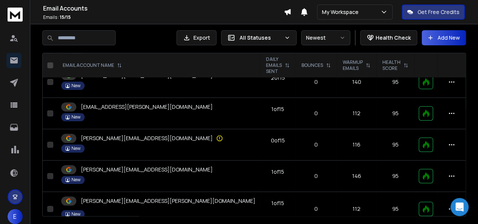
click at [199, 139] on div "[PERSON_NAME][EMAIL_ADDRESS][DOMAIN_NAME]" at bounding box center [158, 138] width 194 height 9
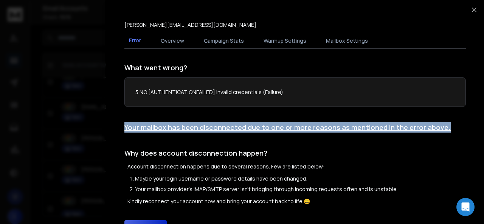
drag, startPoint x: 481, startPoint y: 77, endPoint x: 483, endPoint y: 116, distance: 38.6
click at [483, 116] on div "Multi Select Table Sheet e.raines@thediversecareer.com Error Overview Campaign …" at bounding box center [295, 112] width 378 height 224
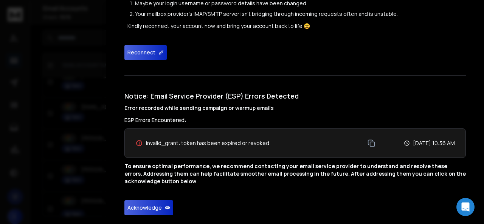
scroll to position [187, 0]
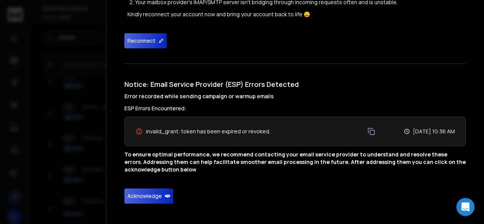
click at [143, 197] on button "Acknowledge" at bounding box center [148, 196] width 49 height 15
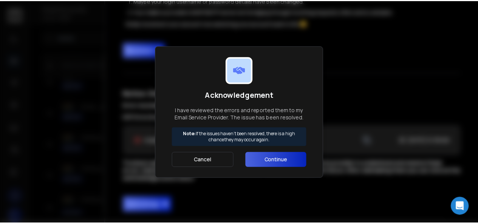
scroll to position [196, 0]
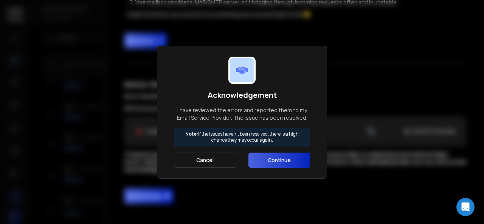
click at [280, 167] on button "Continue" at bounding box center [279, 160] width 62 height 15
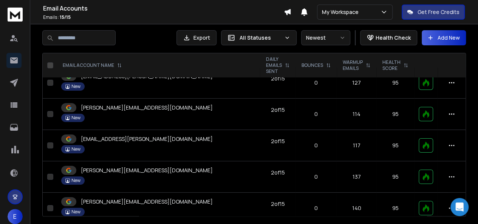
scroll to position [0, 0]
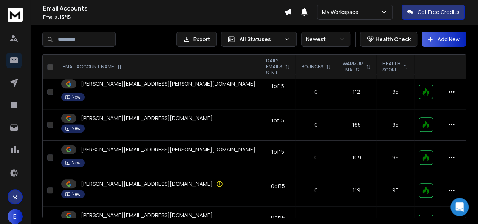
scroll to position [255, 0]
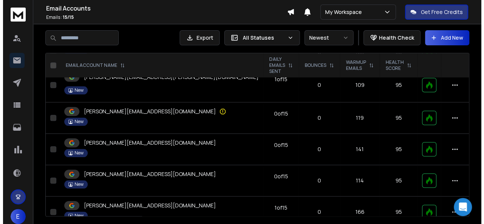
scroll to position [335, 0]
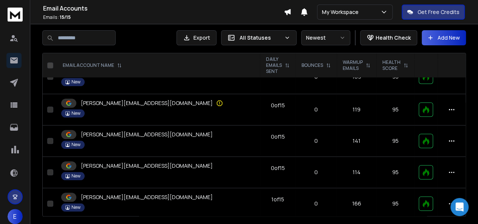
click at [147, 99] on p "[PERSON_NAME][EMAIL_ADDRESS][DOMAIN_NAME]" at bounding box center [147, 103] width 132 height 8
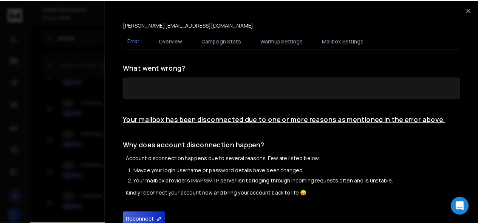
scroll to position [25, 0]
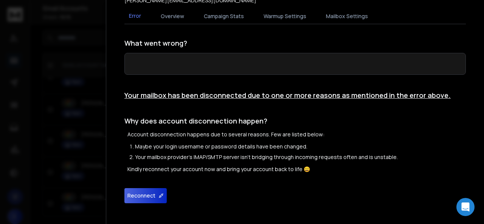
click at [50, 39] on div at bounding box center [242, 112] width 484 height 224
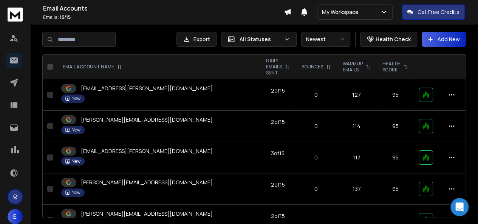
scroll to position [2, 0]
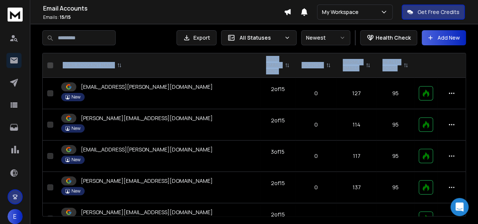
drag, startPoint x: 459, startPoint y: 71, endPoint x: 460, endPoint y: 176, distance: 105.0
click at [460, 176] on div "EMAIL ACCOUNT NAME DAILY EMAILS SENT BOUNCES WARMUP EMAILS HEALTH SCORE [EMAIL_…" at bounding box center [254, 135] width 424 height 164
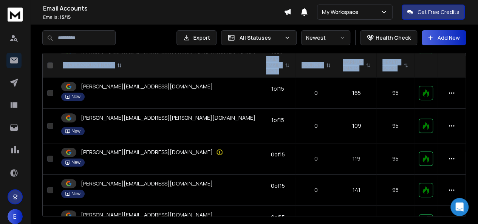
scroll to position [285, 0]
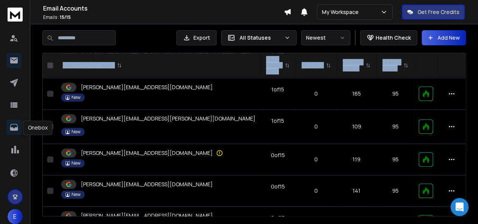
click at [17, 122] on link at bounding box center [13, 127] width 15 height 15
